Goal: Check status: Check status

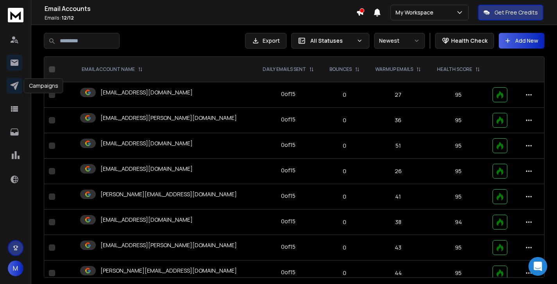
click at [13, 85] on icon at bounding box center [14, 85] width 8 height 8
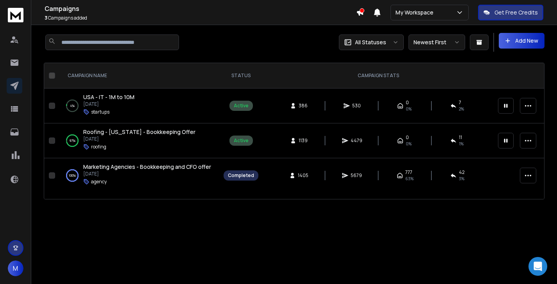
click at [129, 97] on span "USA - IT - 1M to 10M" at bounding box center [108, 96] width 51 height 7
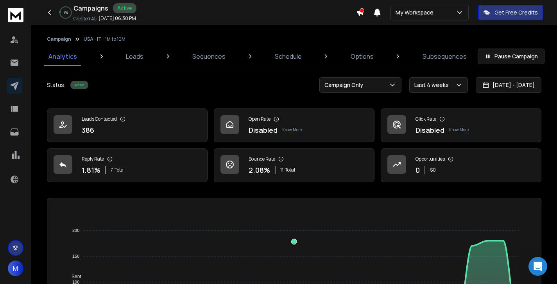
click at [94, 173] on p "1.81 %" at bounding box center [91, 169] width 19 height 11
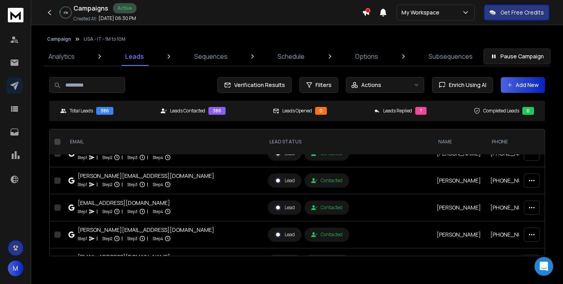
scroll to position [1086, 0]
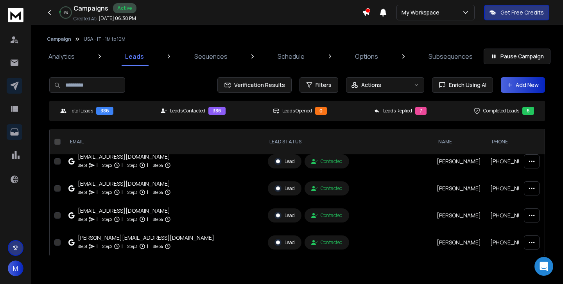
click at [21, 130] on link at bounding box center [15, 132] width 16 height 16
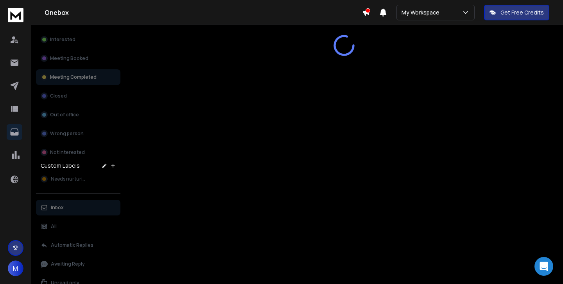
scroll to position [111, 0]
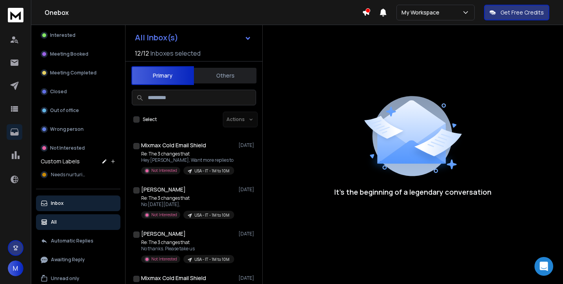
click at [57, 224] on button "All" at bounding box center [78, 222] width 85 height 16
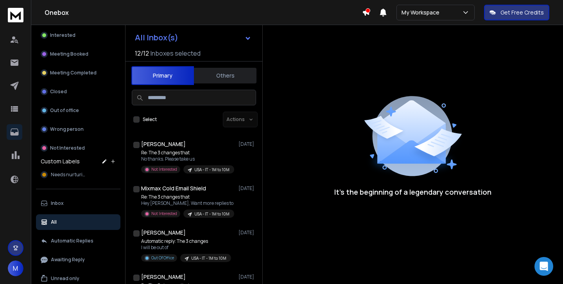
scroll to position [0, 0]
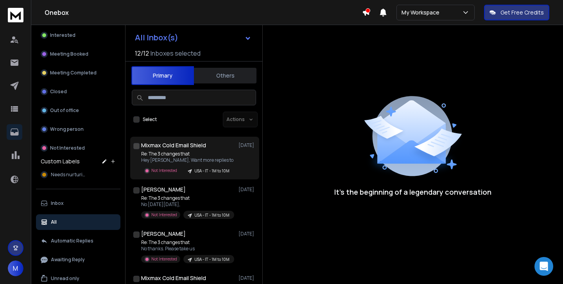
click at [194, 156] on p "Re: The 3 changes that" at bounding box center [187, 154] width 93 height 6
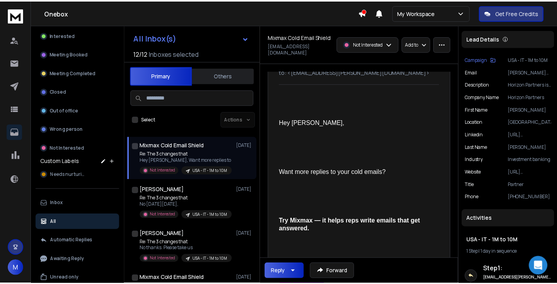
scroll to position [95, 0]
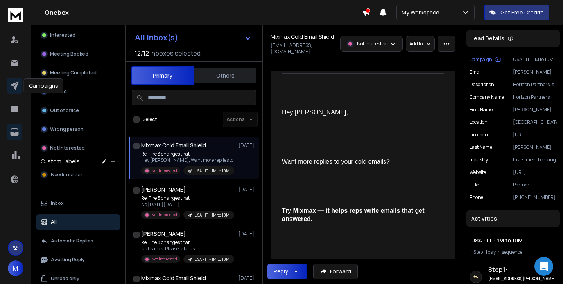
click at [14, 82] on icon at bounding box center [14, 85] width 9 height 9
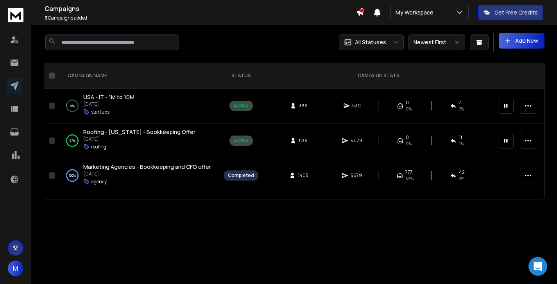
click at [129, 130] on span "Roofing - [US_STATE] - Bookkeeping Offer" at bounding box center [139, 131] width 112 height 7
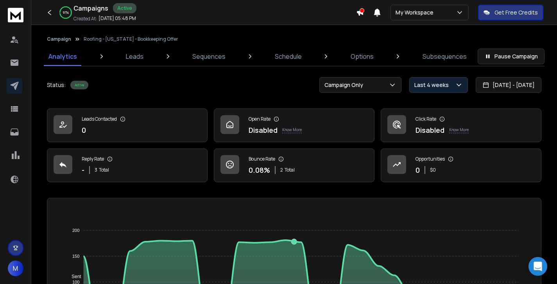
click at [424, 82] on p "Last 4 weeks" at bounding box center [434, 85] width 38 height 8
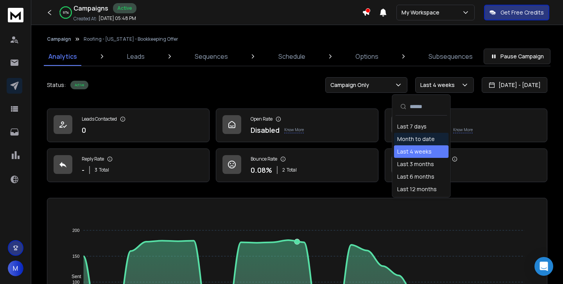
click at [416, 141] on div "Month to date" at bounding box center [416, 139] width 38 height 8
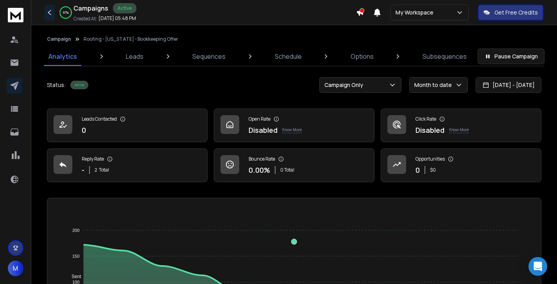
click at [54, 10] on button at bounding box center [50, 13] width 10 height 16
